Goal: Find specific page/section: Find specific page/section

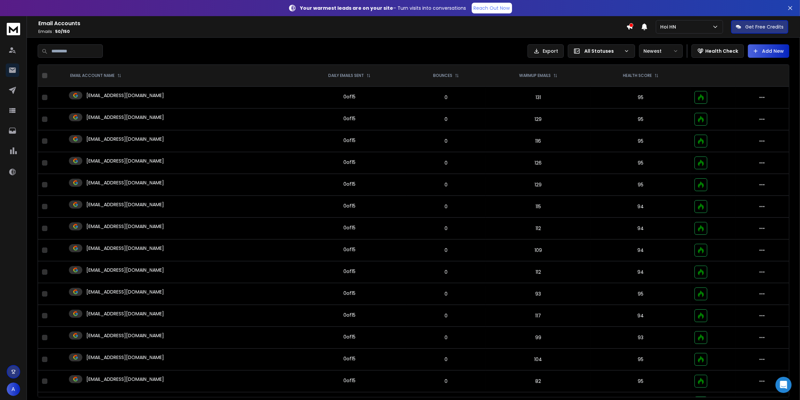
click at [619, 54] on p "All Statuses" at bounding box center [602, 51] width 37 height 7
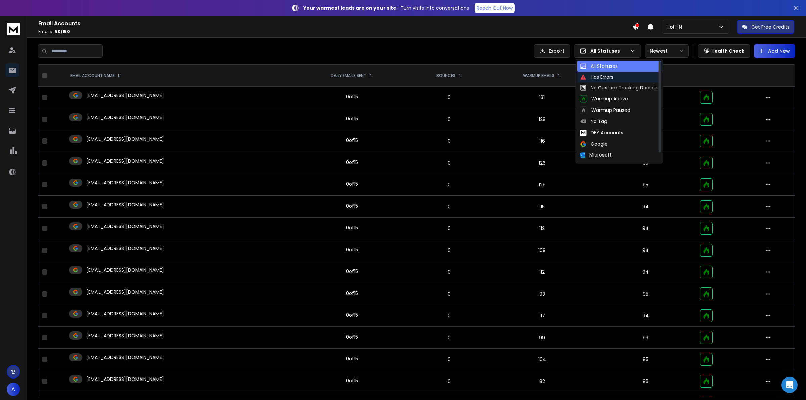
click at [595, 77] on div "Has Errors" at bounding box center [596, 77] width 33 height 7
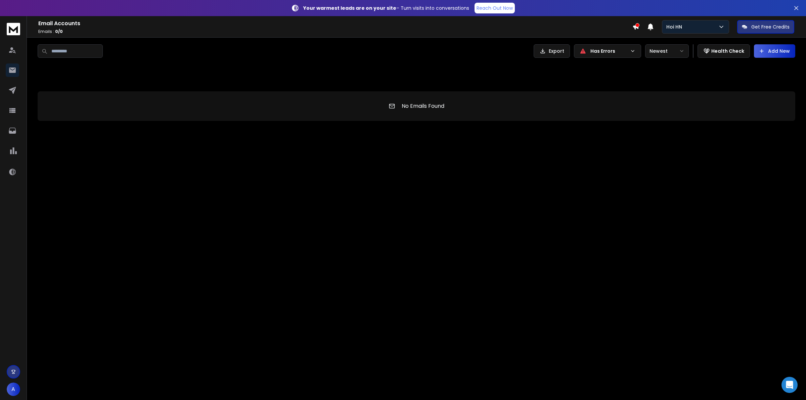
click at [698, 21] on button "Hoi HN" at bounding box center [695, 26] width 67 height 13
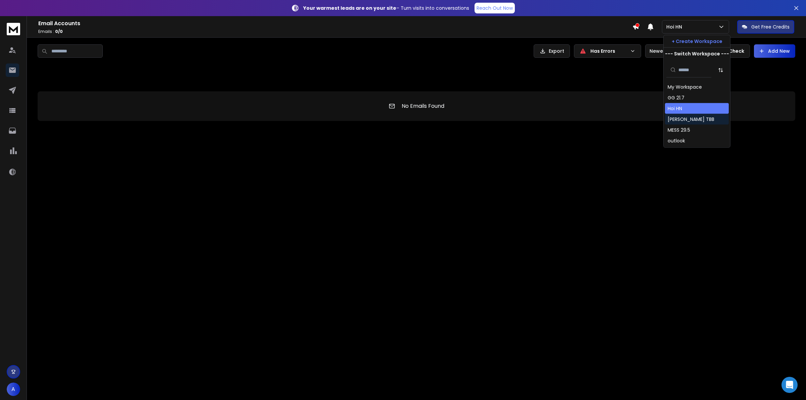
click at [686, 118] on div "Huong TBB" at bounding box center [691, 119] width 47 height 7
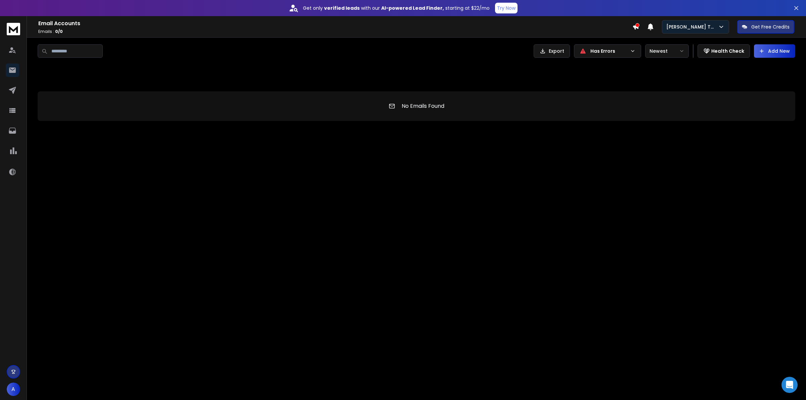
click at [701, 24] on div "[PERSON_NAME] TBB" at bounding box center [696, 27] width 58 height 7
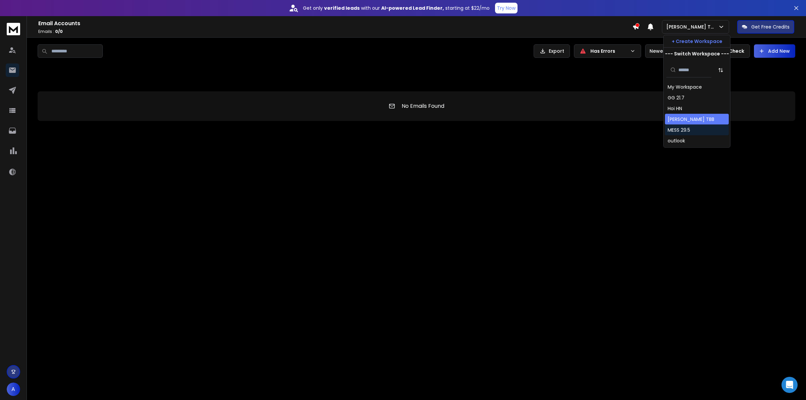
click at [685, 127] on div "MESS 29.5" at bounding box center [679, 130] width 23 height 7
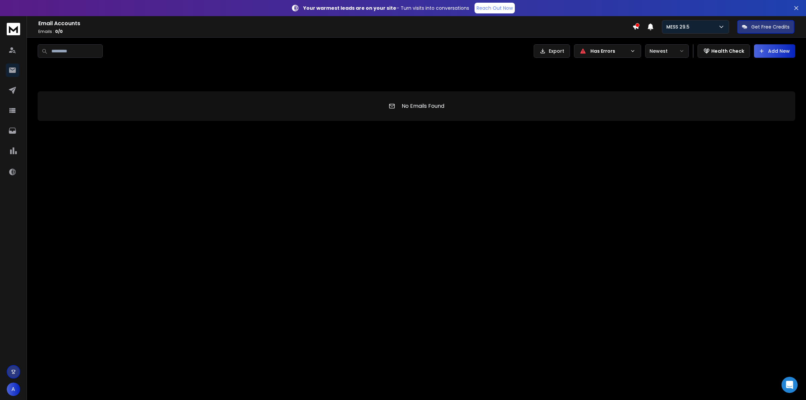
click at [711, 28] on div "MESS 29.5" at bounding box center [696, 27] width 58 height 7
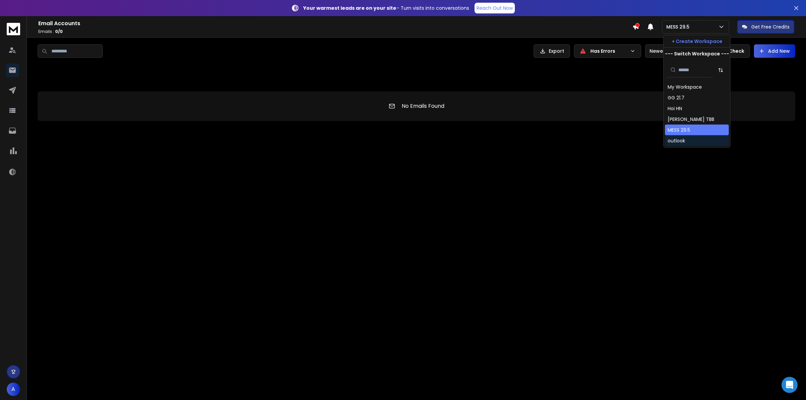
click at [684, 142] on div "outlook" at bounding box center [676, 140] width 17 height 7
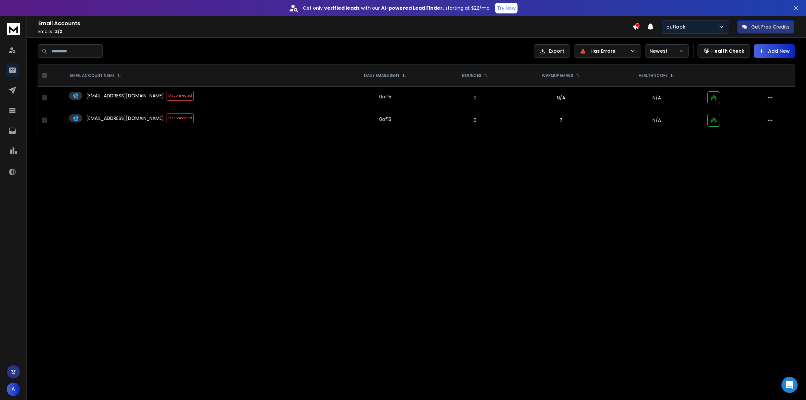
click at [713, 25] on div "outlook" at bounding box center [696, 27] width 58 height 7
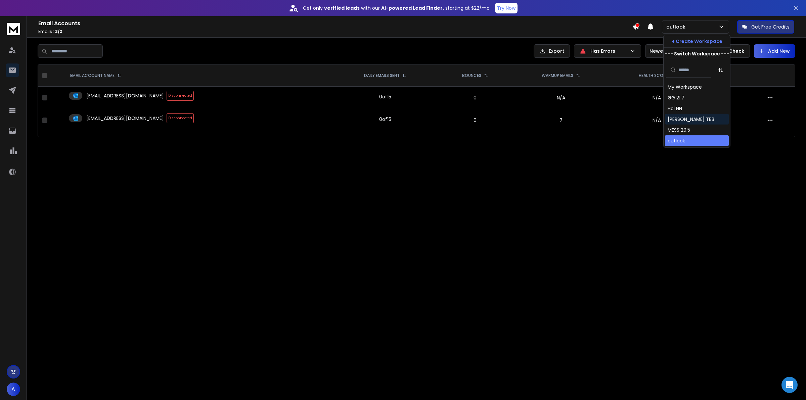
click at [684, 118] on div "Huong TBB" at bounding box center [691, 119] width 47 height 7
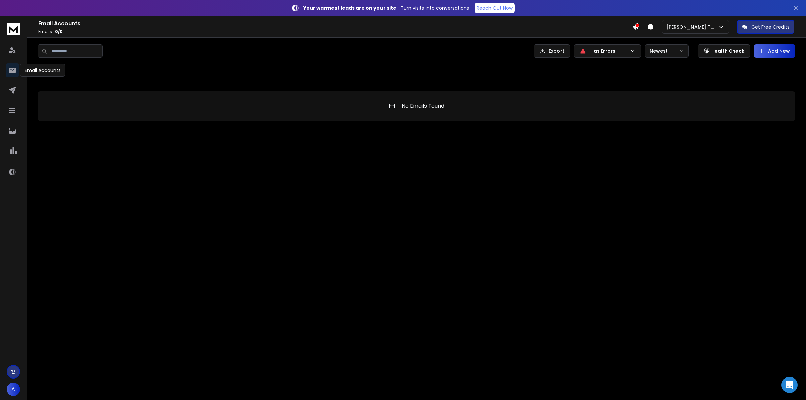
click at [10, 69] on icon at bounding box center [12, 70] width 8 height 8
click at [12, 89] on icon at bounding box center [12, 90] width 7 height 7
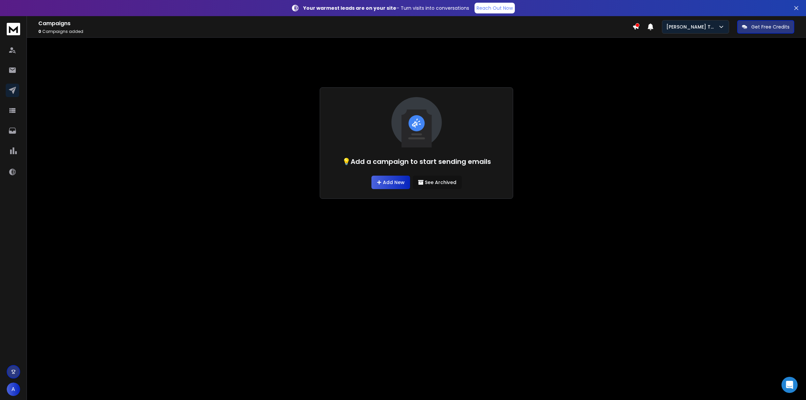
click at [691, 31] on button "Huong TBB" at bounding box center [695, 26] width 67 height 13
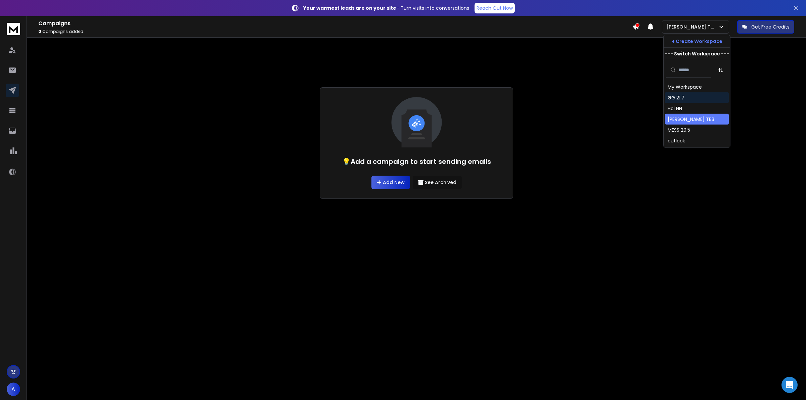
click at [676, 97] on div "GG 21.7" at bounding box center [676, 97] width 17 height 7
